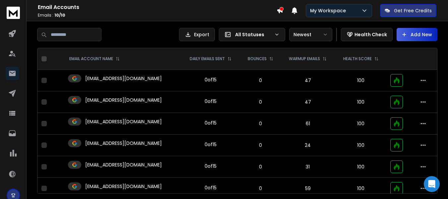
click at [353, 13] on div "My Workspace" at bounding box center [339, 10] width 58 height 7
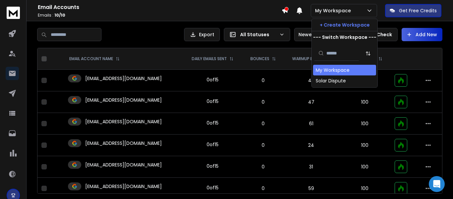
click at [338, 69] on div "My Workspace" at bounding box center [333, 70] width 34 height 7
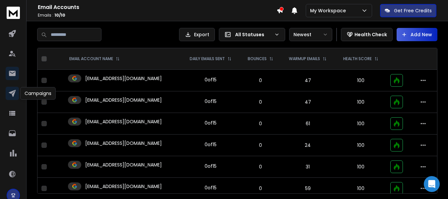
click at [11, 94] on icon at bounding box center [12, 93] width 8 height 8
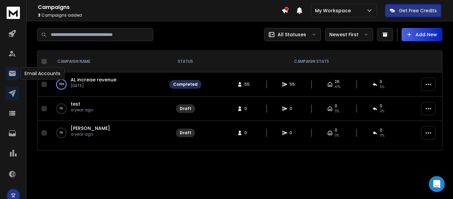
click at [13, 72] on icon at bounding box center [12, 73] width 7 height 5
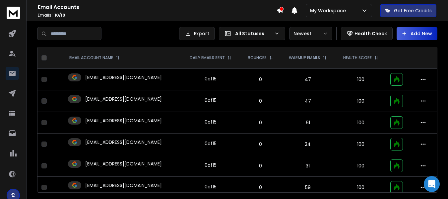
scroll to position [1, 0]
click at [13, 95] on icon at bounding box center [12, 93] width 7 height 7
